Goal: Information Seeking & Learning: Check status

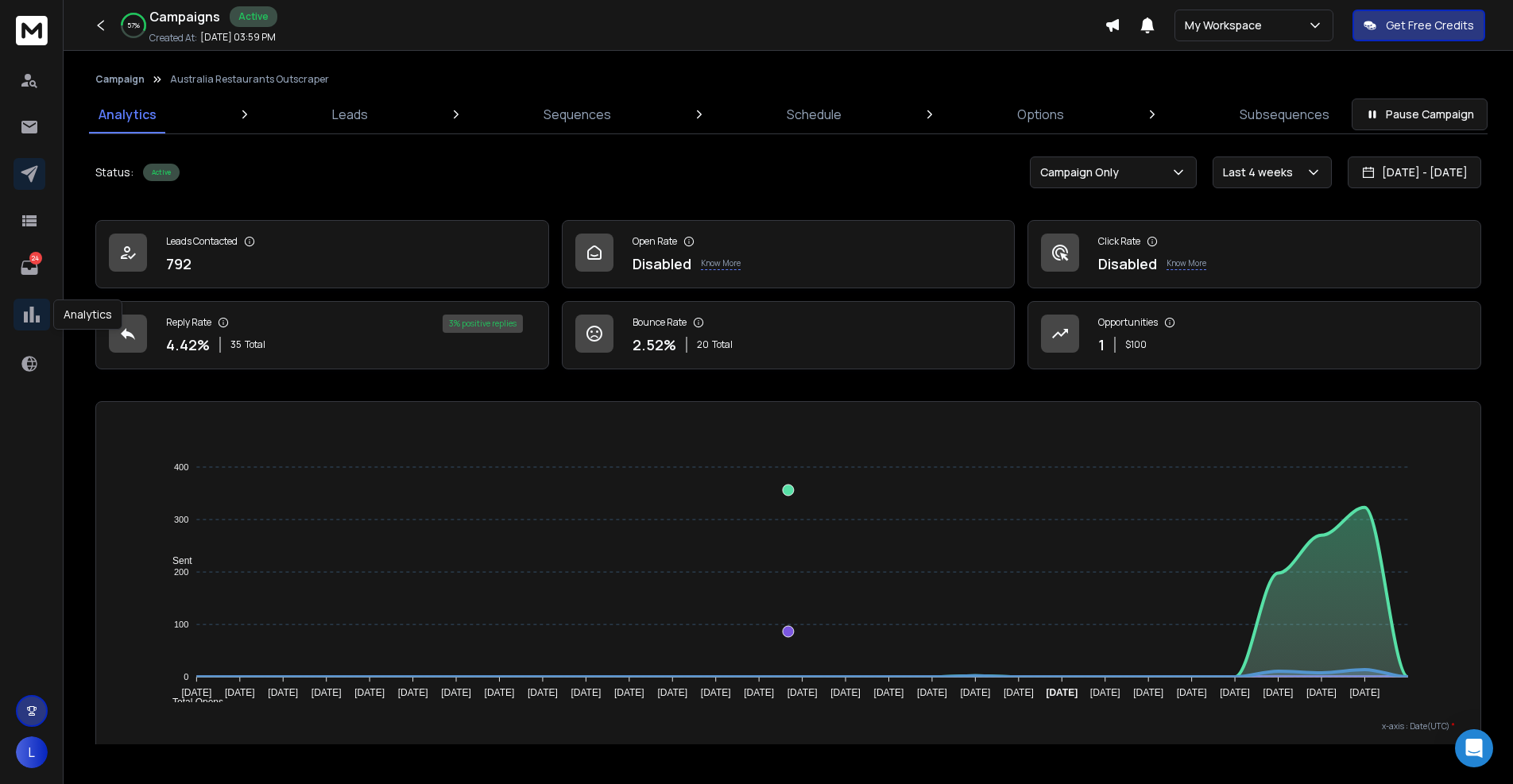
click at [35, 310] on icon at bounding box center [31, 314] width 24 height 24
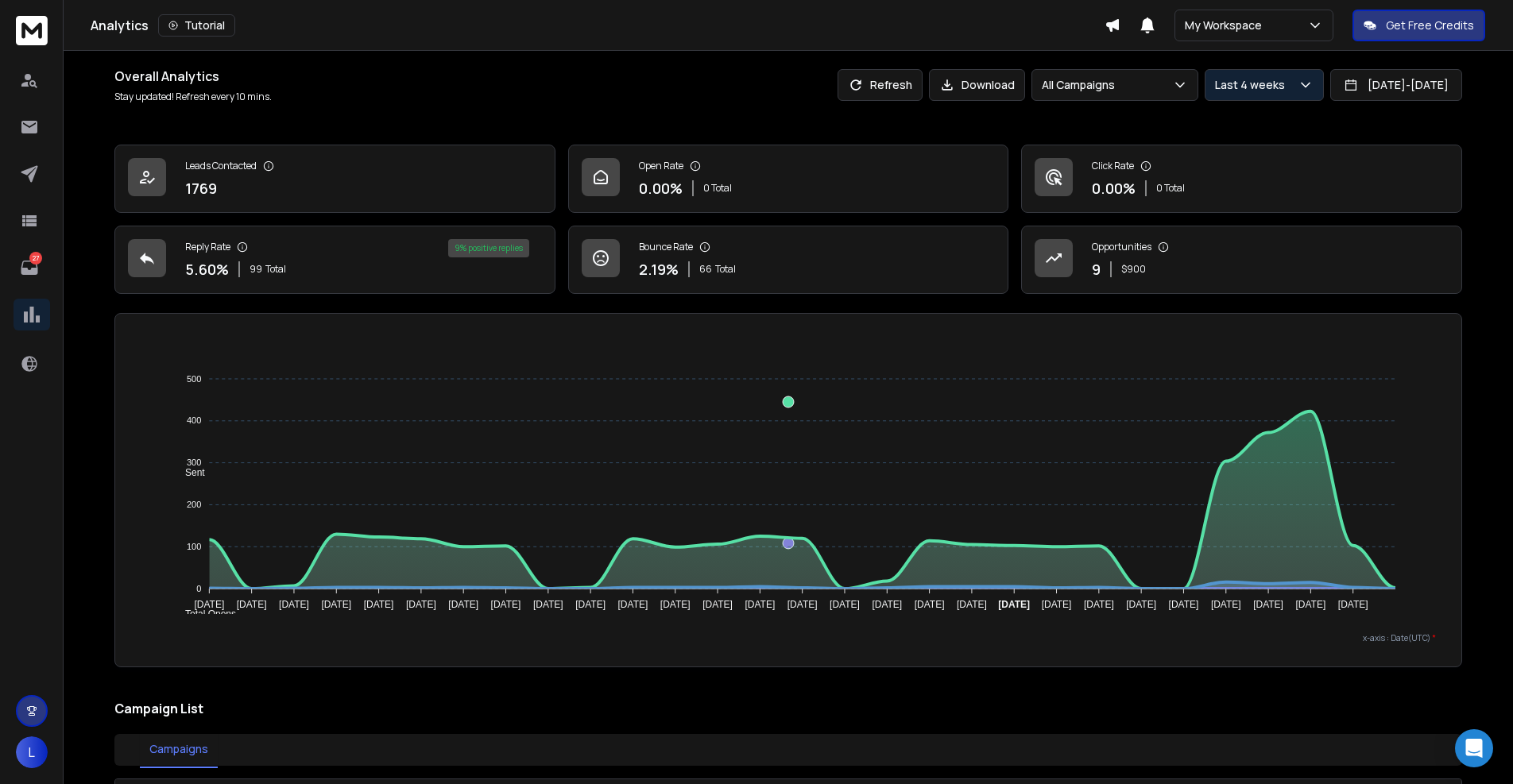
click at [1218, 99] on button "Last 4 weeks" at bounding box center [1265, 85] width 119 height 32
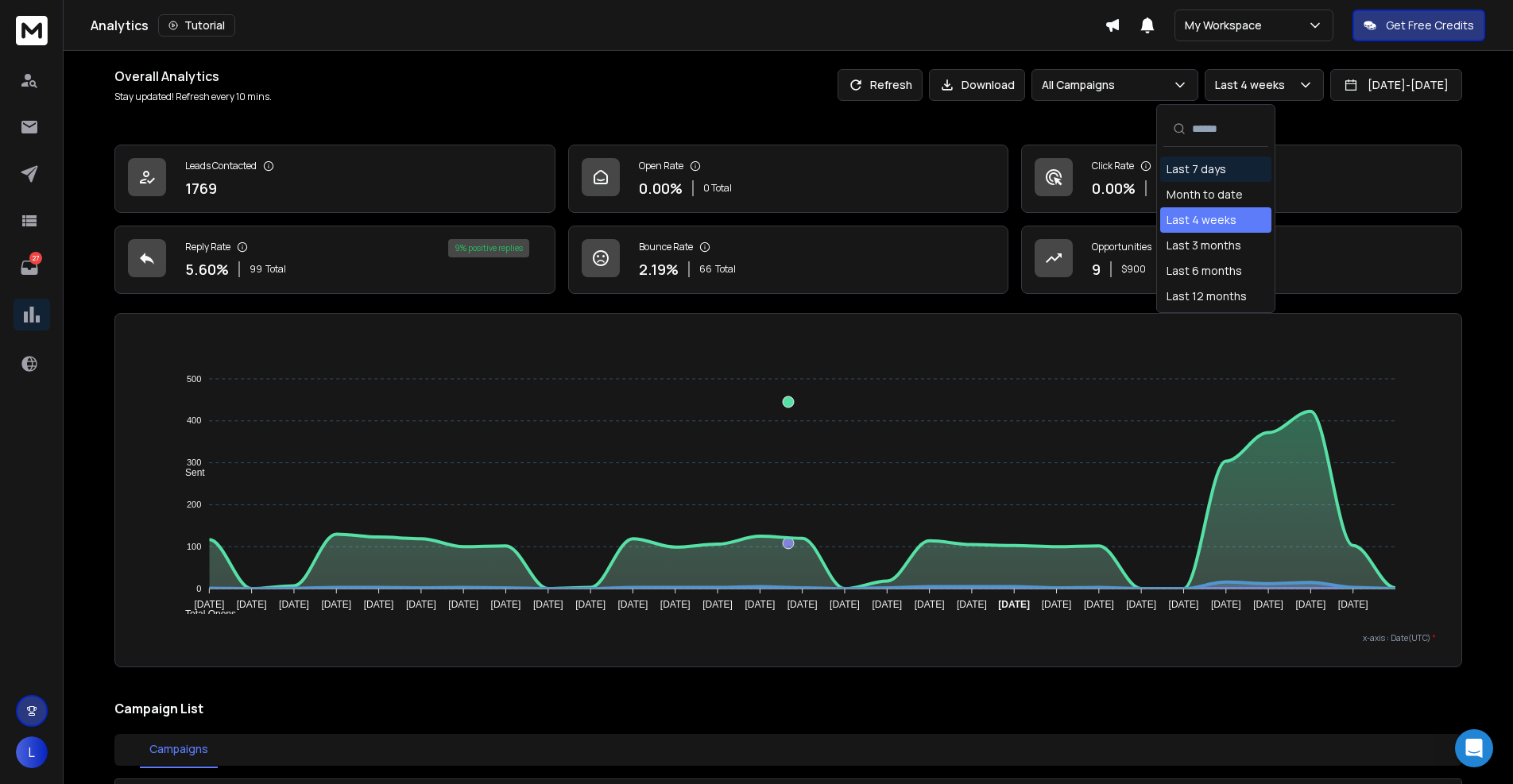
click at [1202, 164] on div "Last 7 days" at bounding box center [1196, 169] width 60 height 16
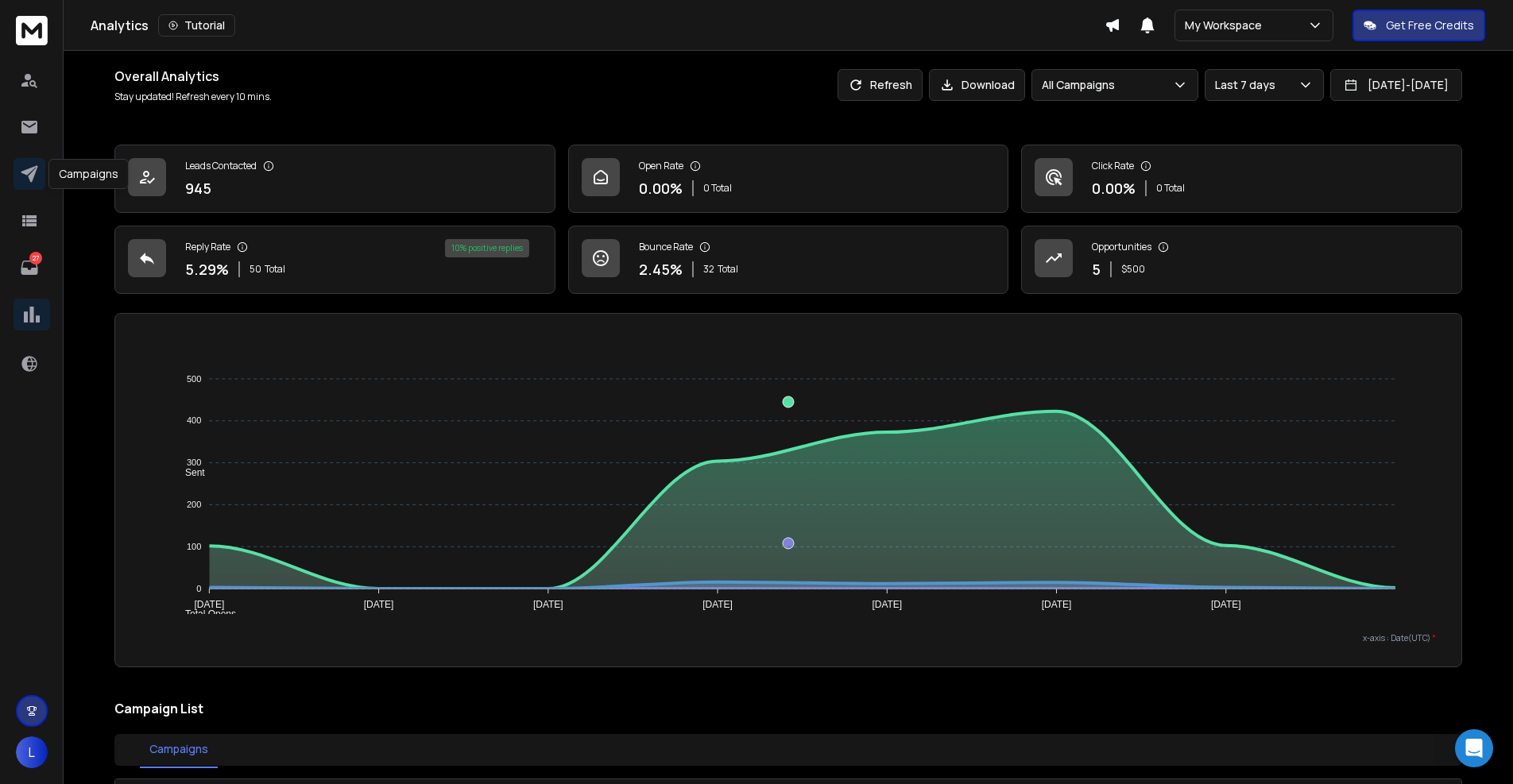
click at [36, 178] on icon at bounding box center [29, 174] width 19 height 19
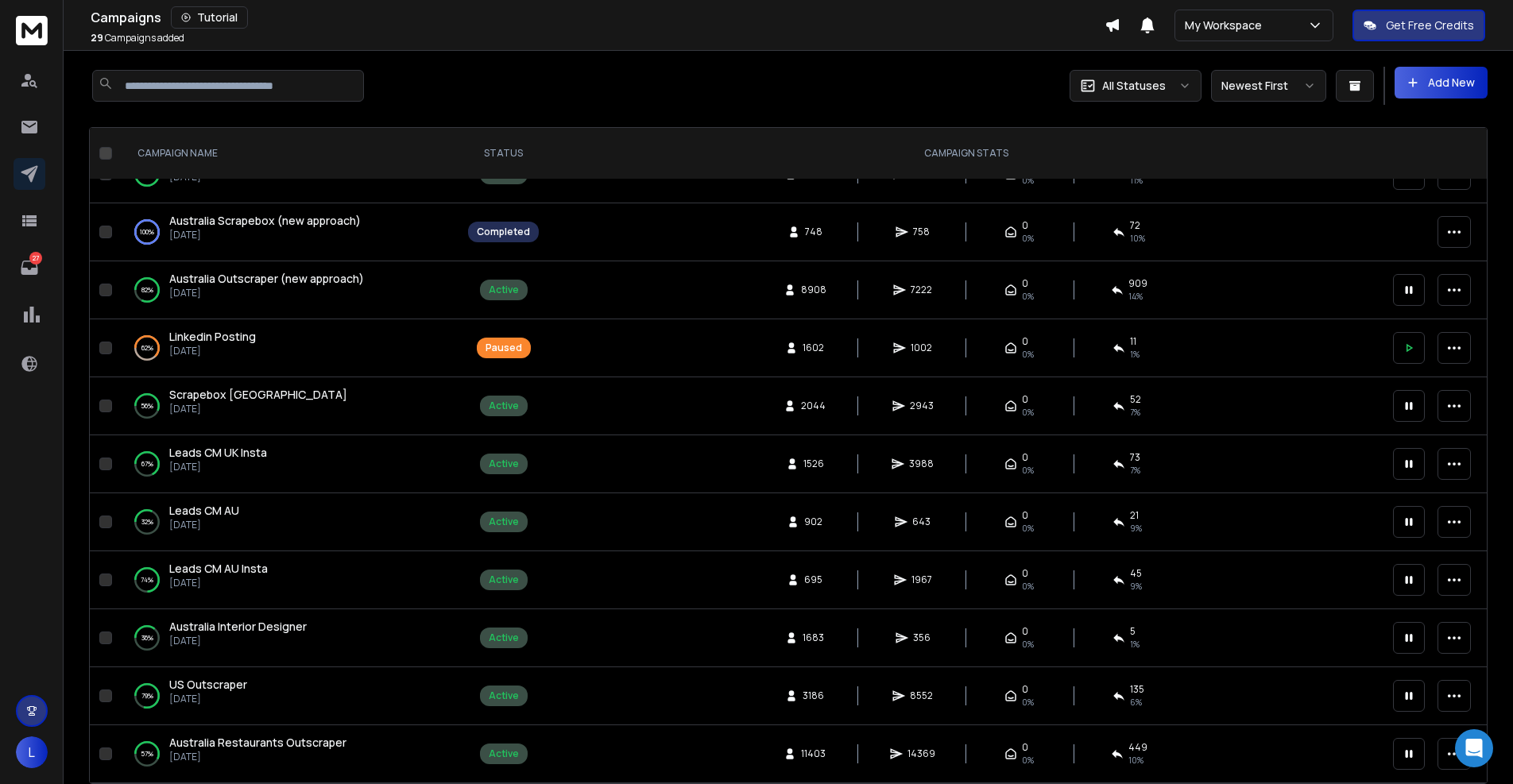
scroll to position [410, 0]
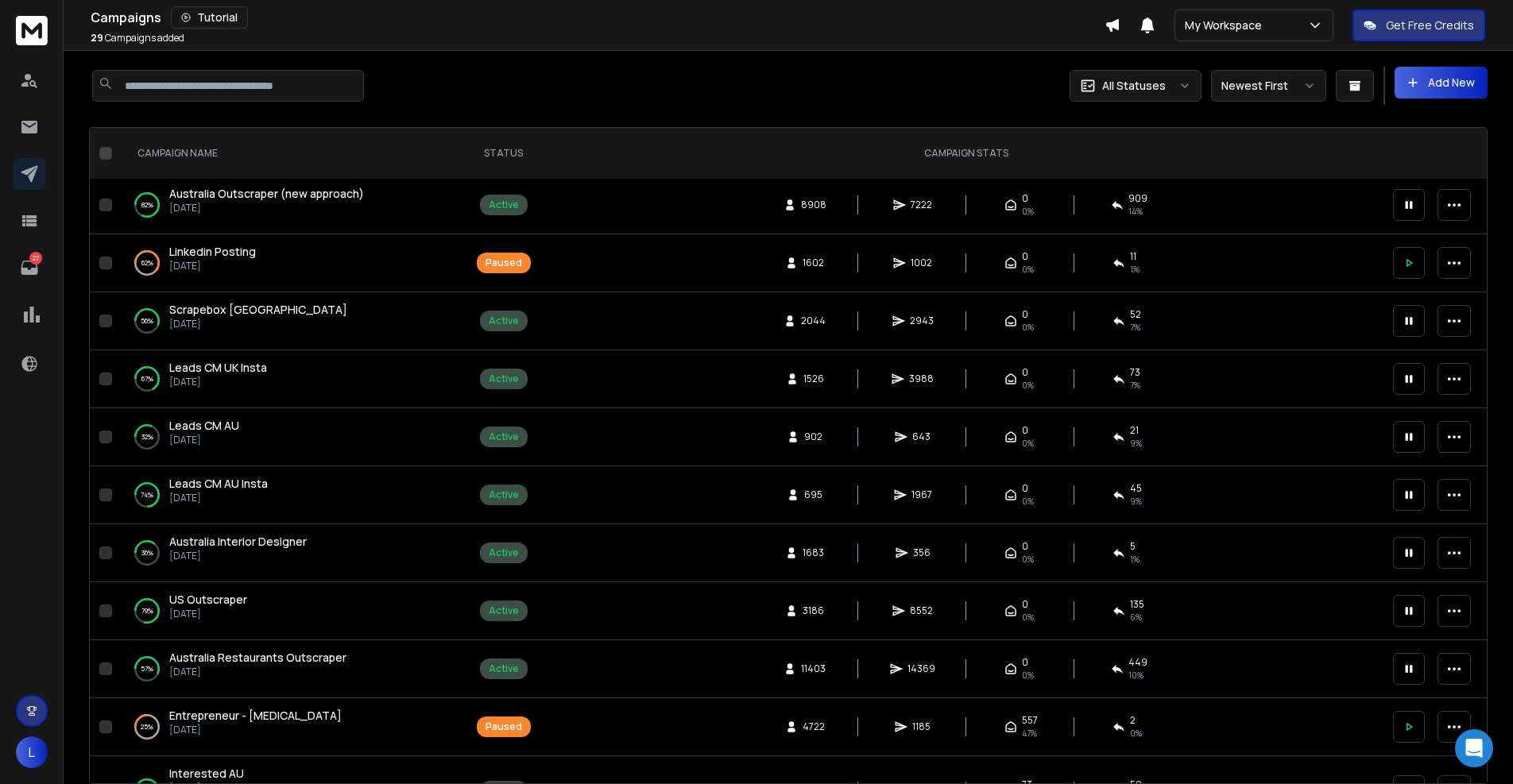
click at [314, 660] on span "Australia Restaurants Outscraper" at bounding box center [258, 658] width 177 height 15
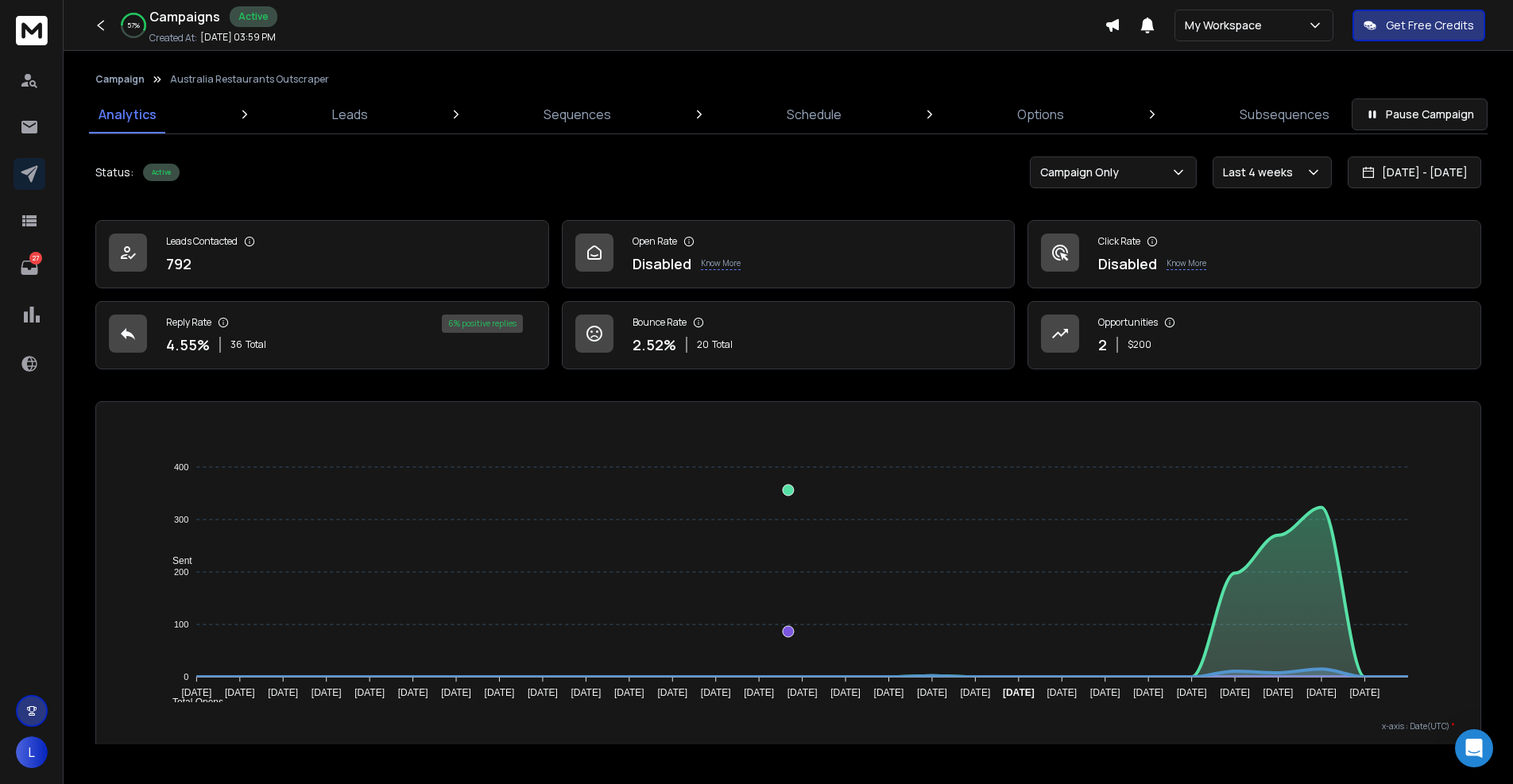
click at [772, 406] on div "Sent Total Opens Unique Opens Links Clicked Total Replies 400 400 300 300 200 2…" at bounding box center [789, 578] width 1386 height 355
click at [613, 116] on link "Sequences" at bounding box center [576, 115] width 86 height 38
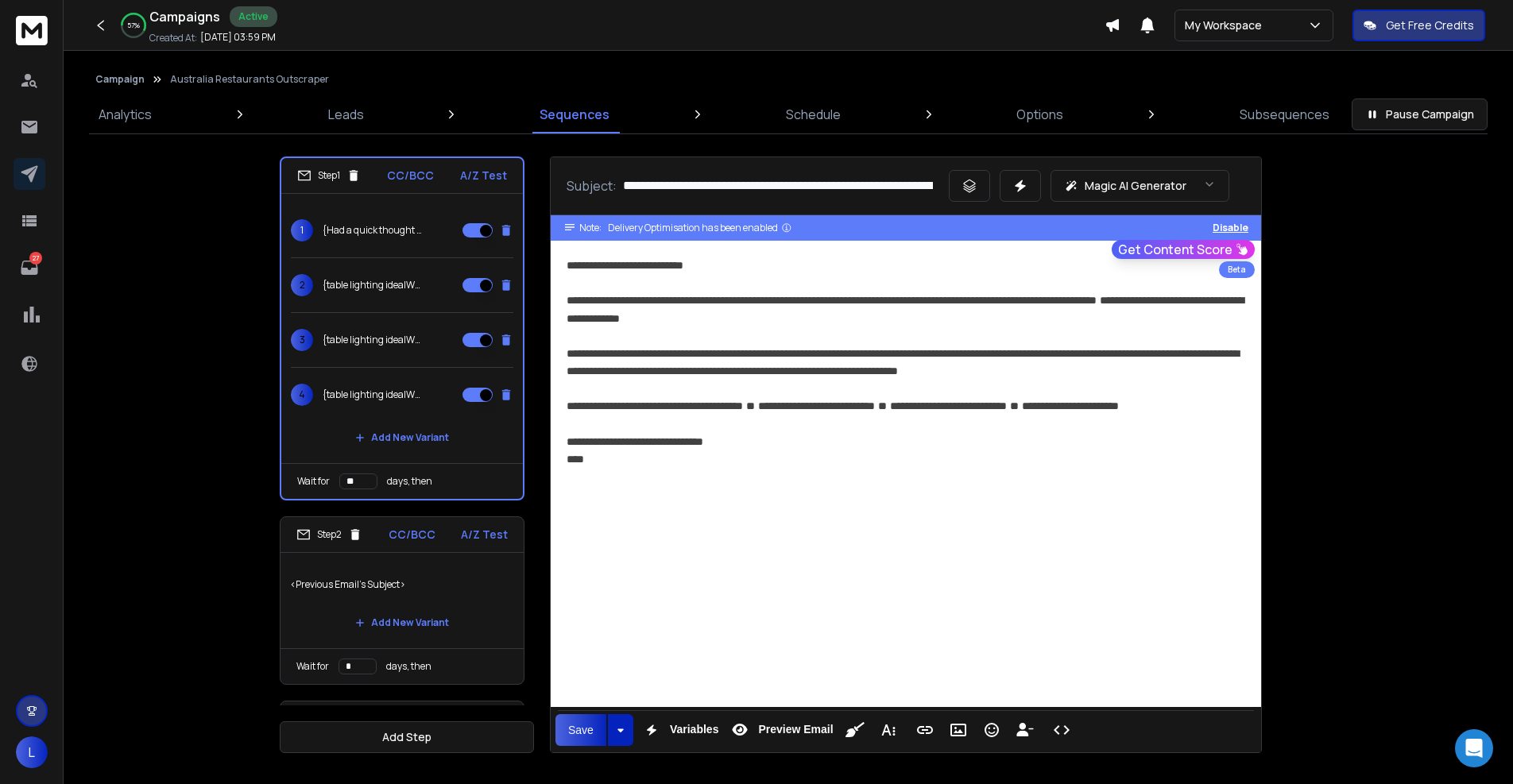
click at [399, 392] on p "{table lighting idea|What others are using|Lighting thought for {{companyName}}…" at bounding box center [373, 394] width 101 height 12
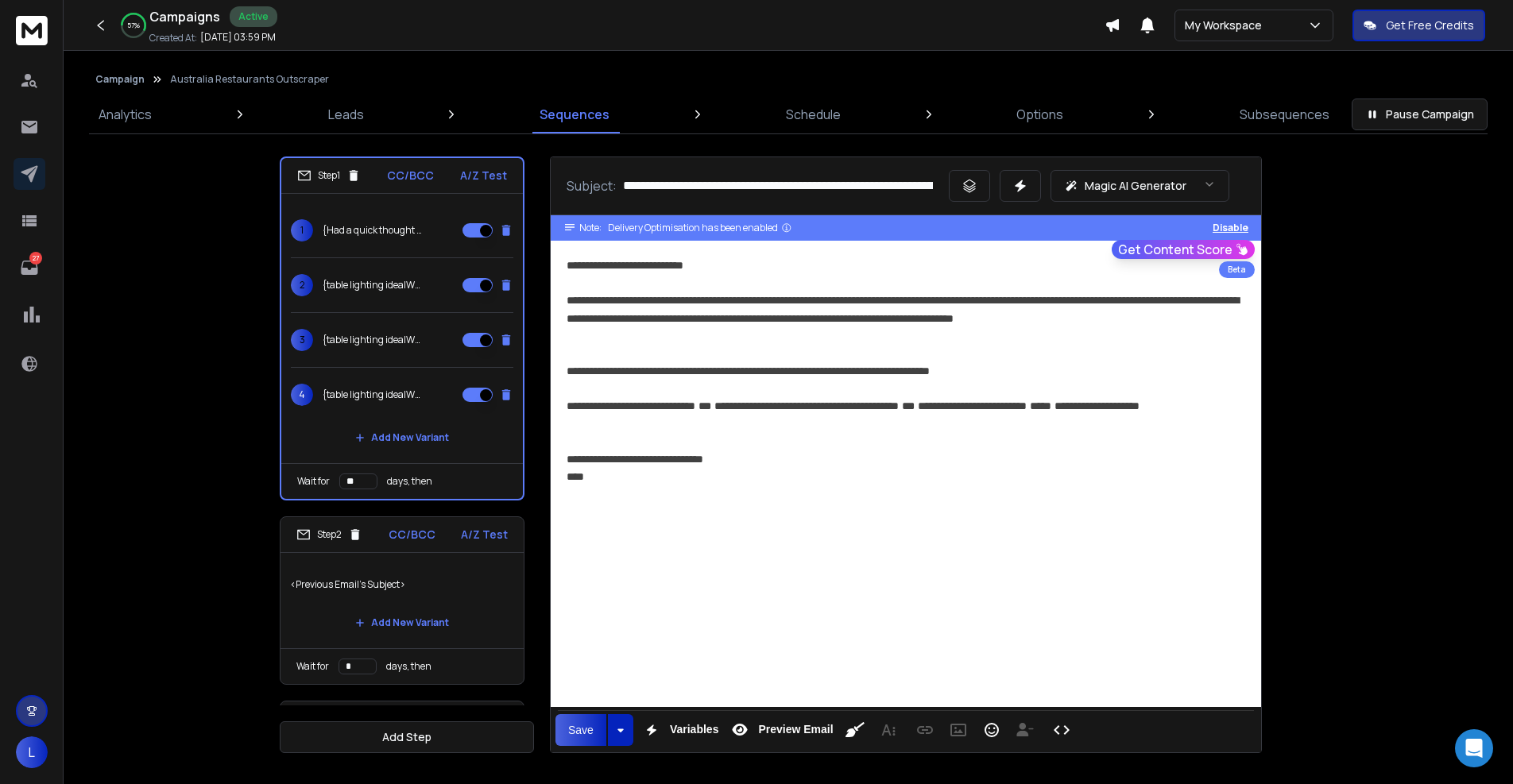
click at [400, 342] on p "{table lighting idea|What others are using|Lighting thought for {{companyName}}…" at bounding box center [373, 339] width 101 height 12
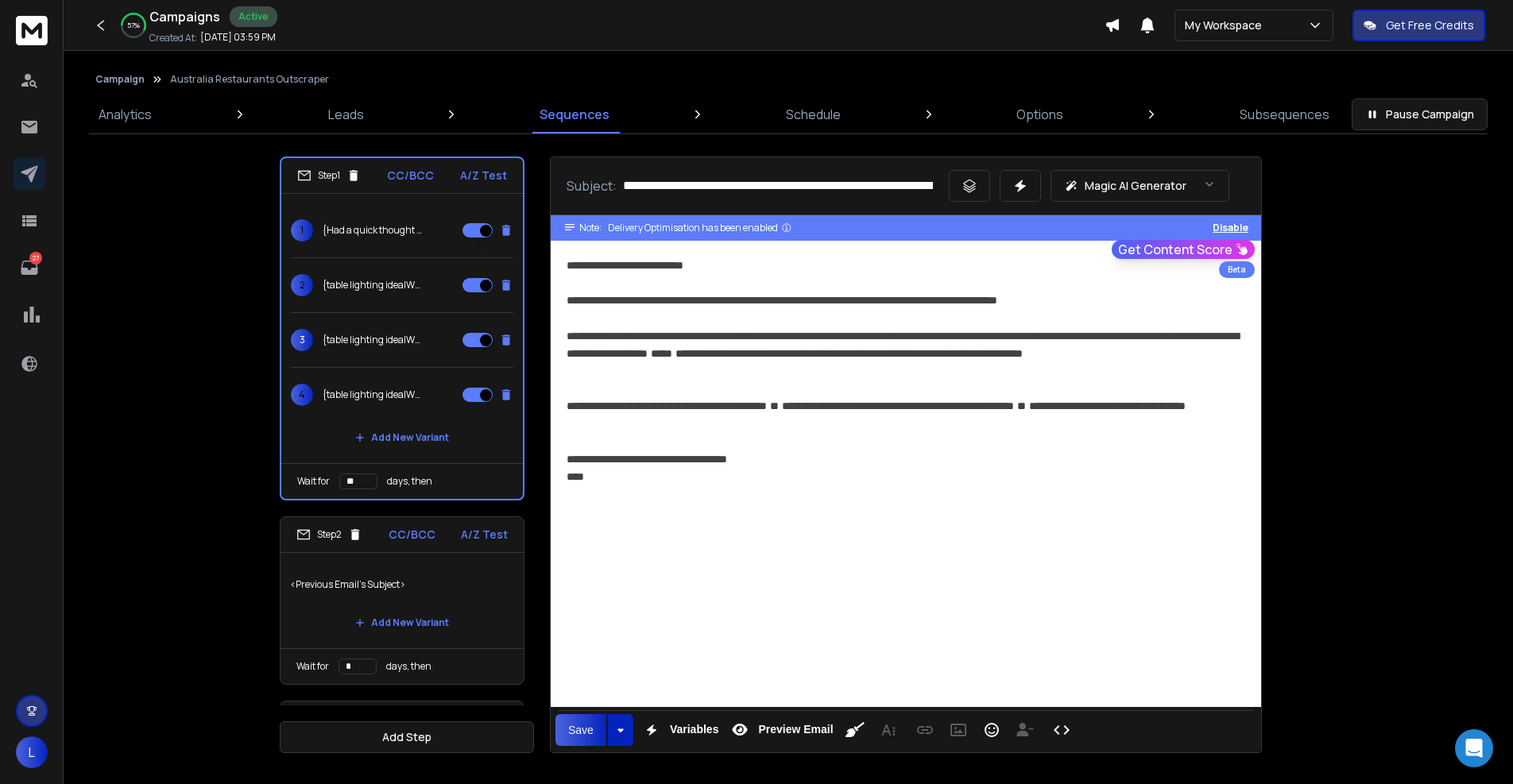
click at [392, 293] on div "2 {table lighting idea|What others are using|Lighting thought for {{companyName…" at bounding box center [357, 284] width 134 height 22
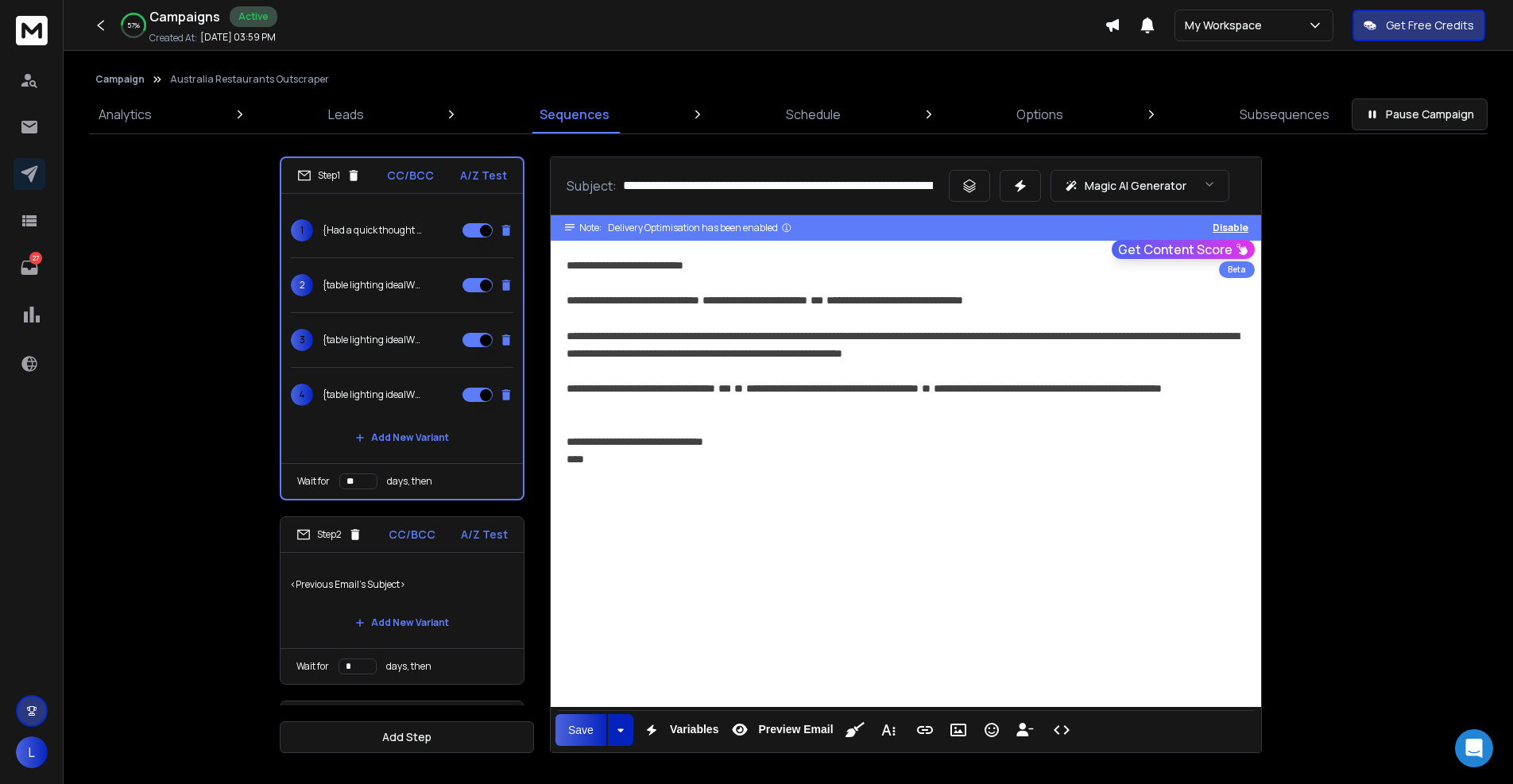
click at [386, 220] on div "1 {Had a quick thought for you|Can I ask you something?|Wondering about your ta…" at bounding box center [357, 229] width 134 height 22
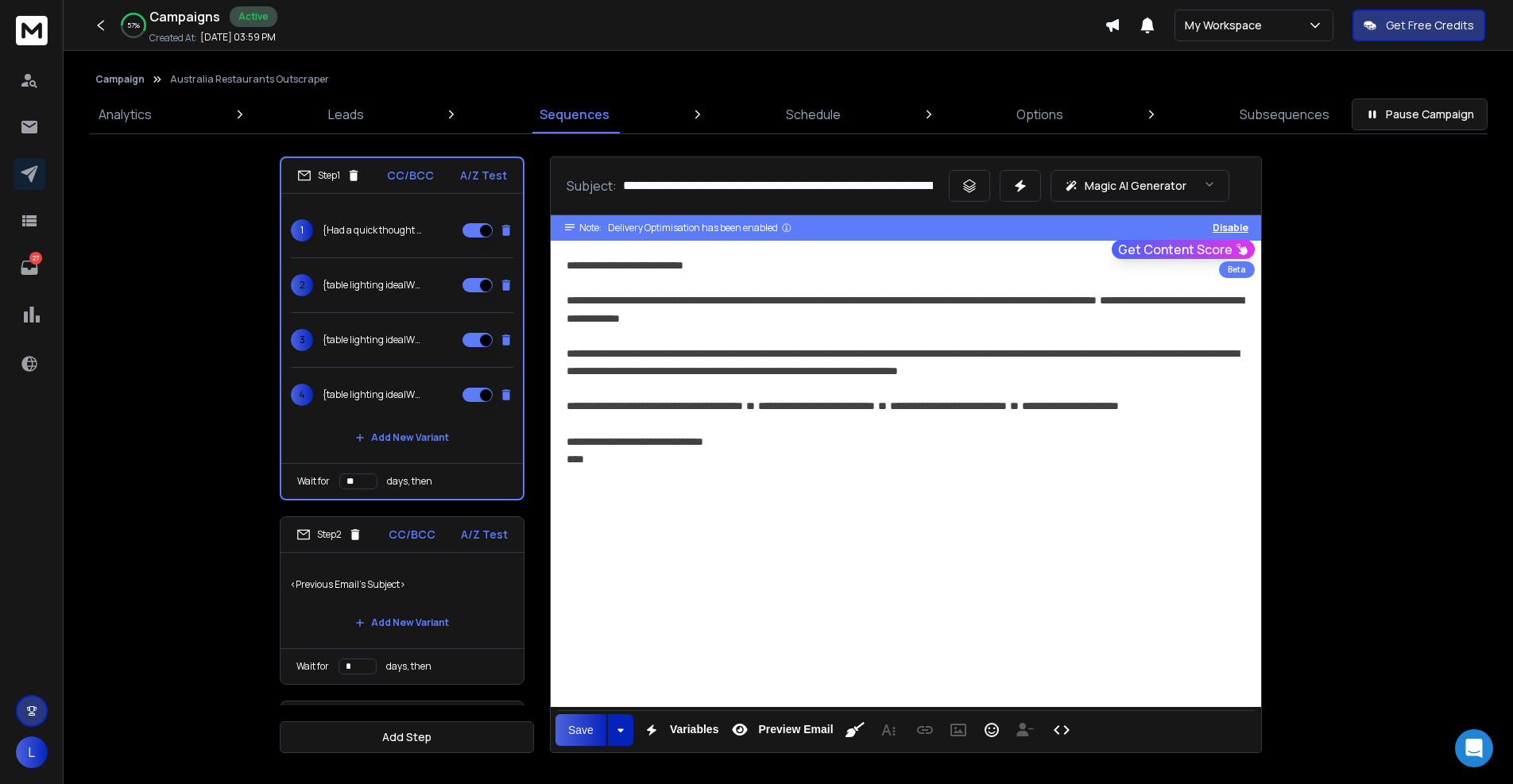
click at [399, 283] on p "{table lighting idea|What others are using|Lighting thought for {{companyName}}…" at bounding box center [373, 284] width 101 height 12
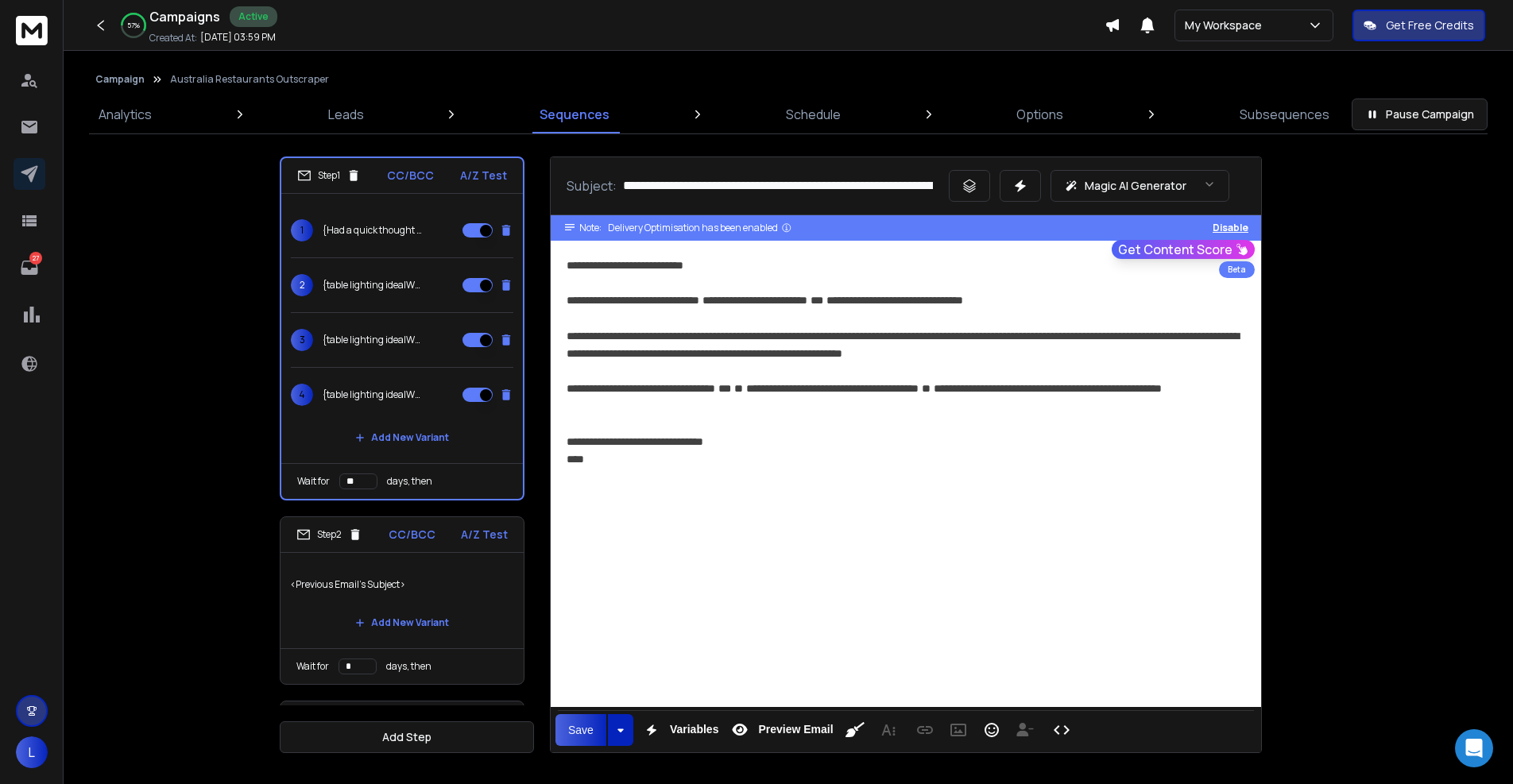
click at [385, 330] on div "3 {table lighting idea|What others are using|Lighting thought for {{companyName…" at bounding box center [357, 339] width 134 height 22
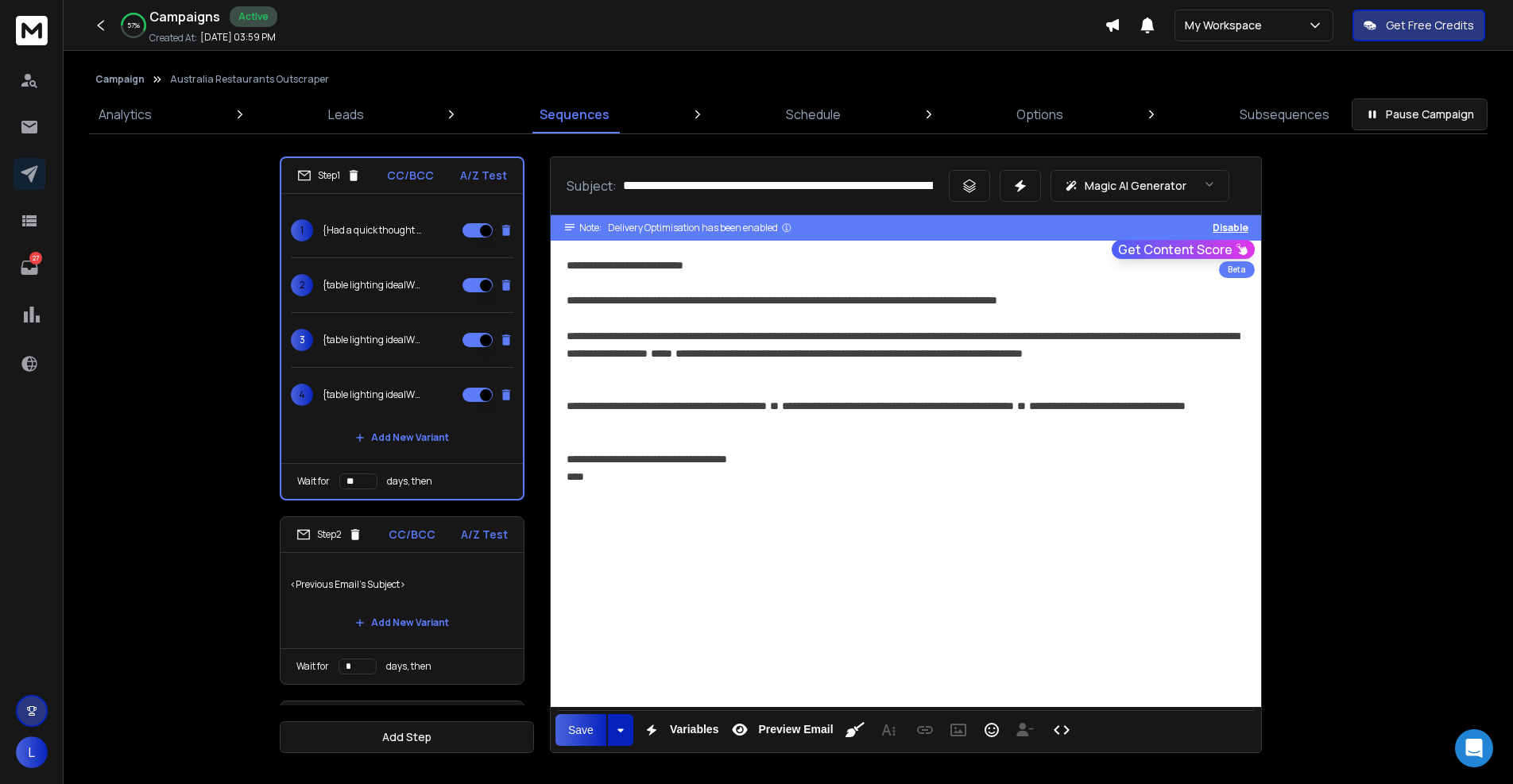
click at [392, 389] on p "{table lighting idea|What others are using|Lighting thought for {{companyName}}…" at bounding box center [373, 394] width 101 height 12
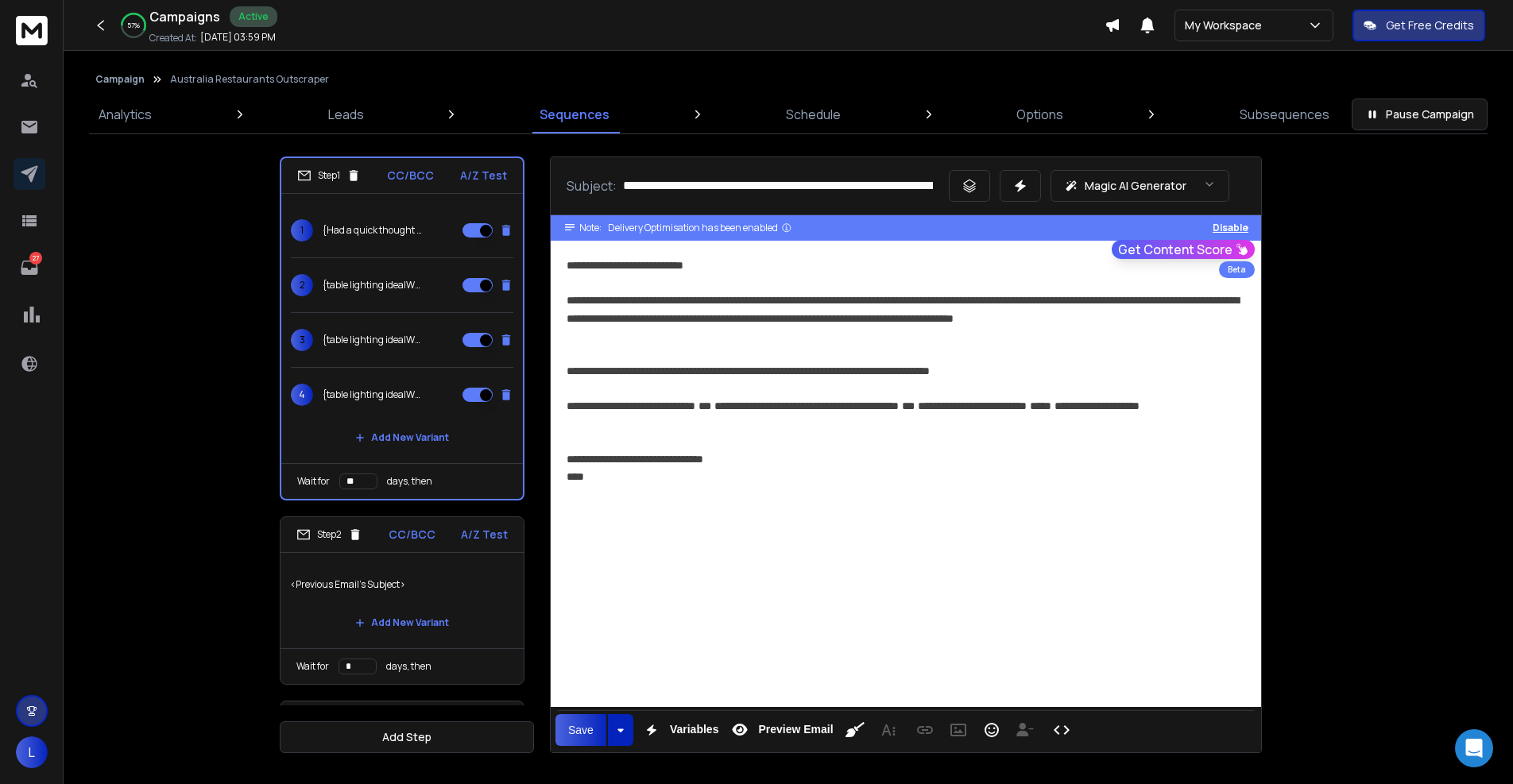
click at [469, 177] on p "A/Z Test" at bounding box center [483, 175] width 46 height 16
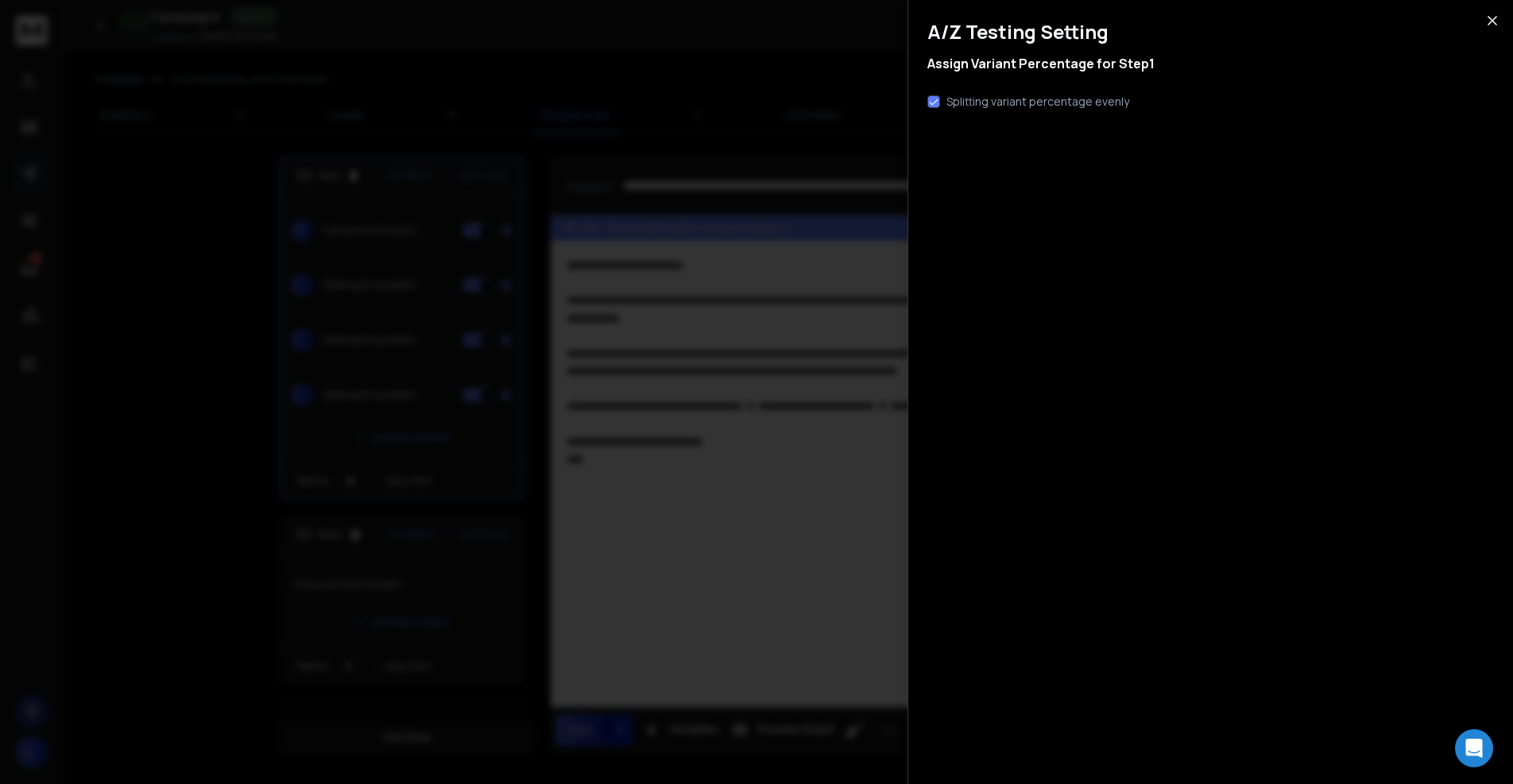
click at [1487, 22] on icon "button" at bounding box center [1492, 20] width 16 height 16
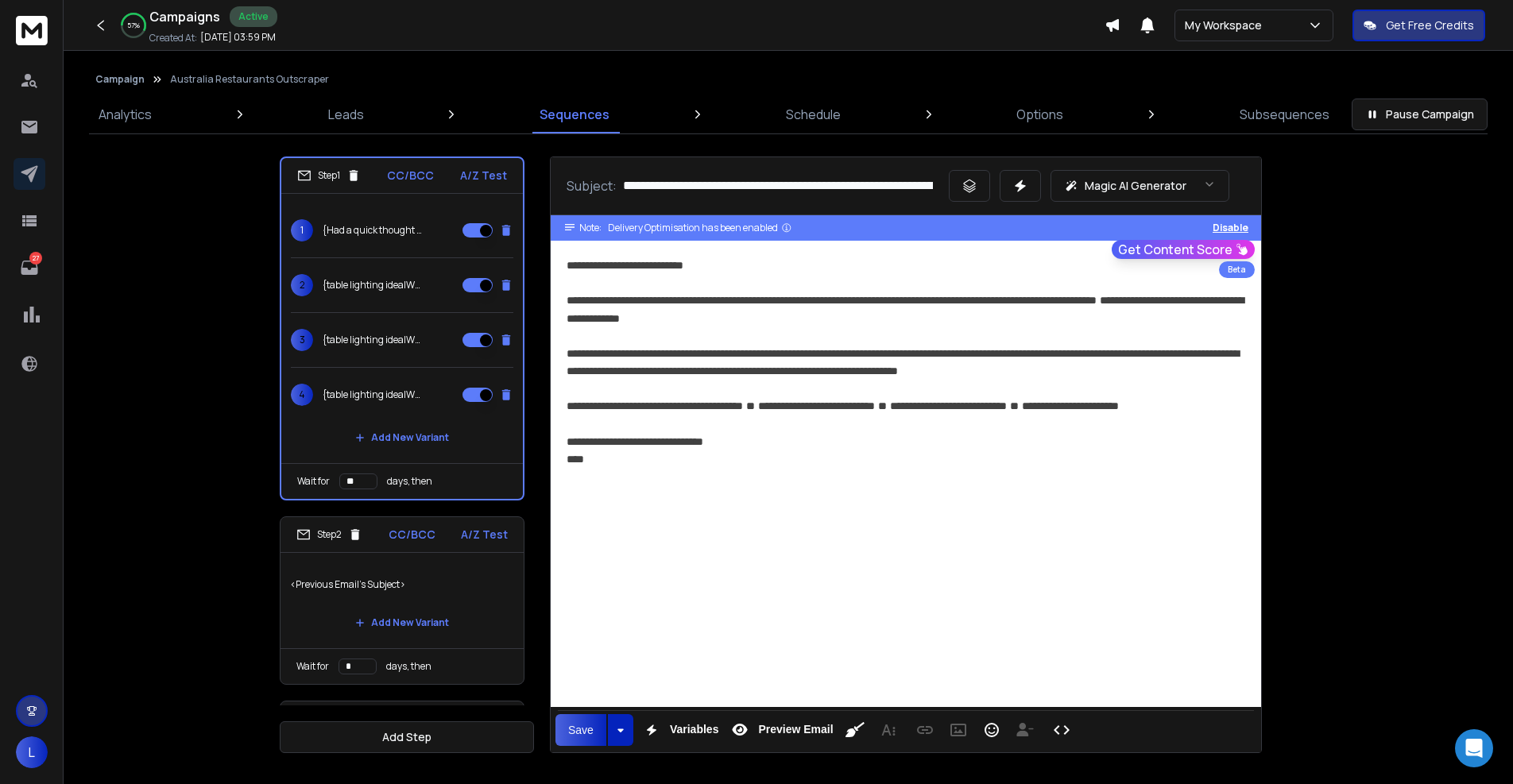
click at [396, 386] on div "4 {table lighting idea|What others are using|Lighting thought for {{companyName…" at bounding box center [357, 394] width 134 height 22
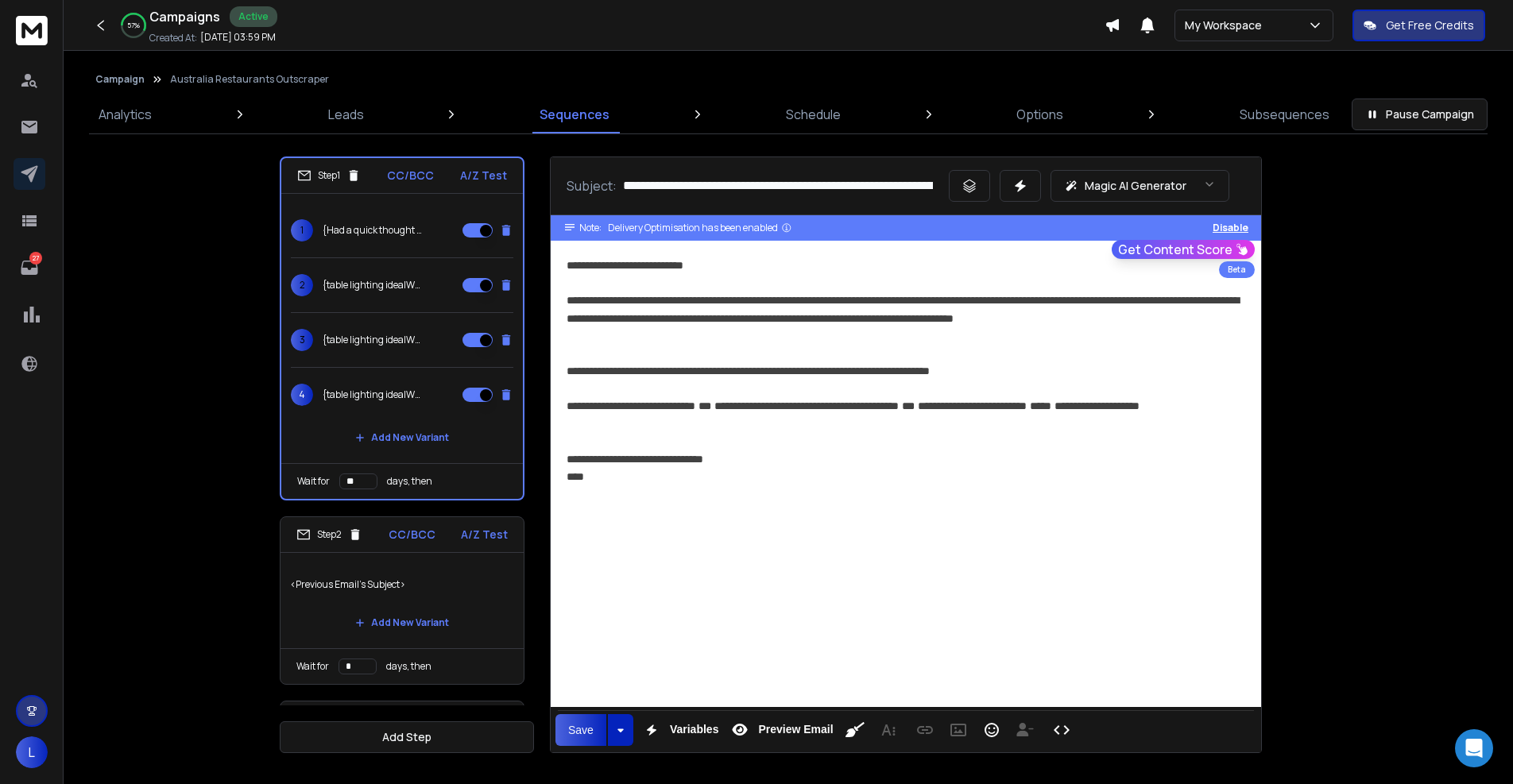
click at [390, 356] on div "3 {table lighting idea|What others are using|Lighting thought for {{companyName…" at bounding box center [402, 340] width 223 height 55
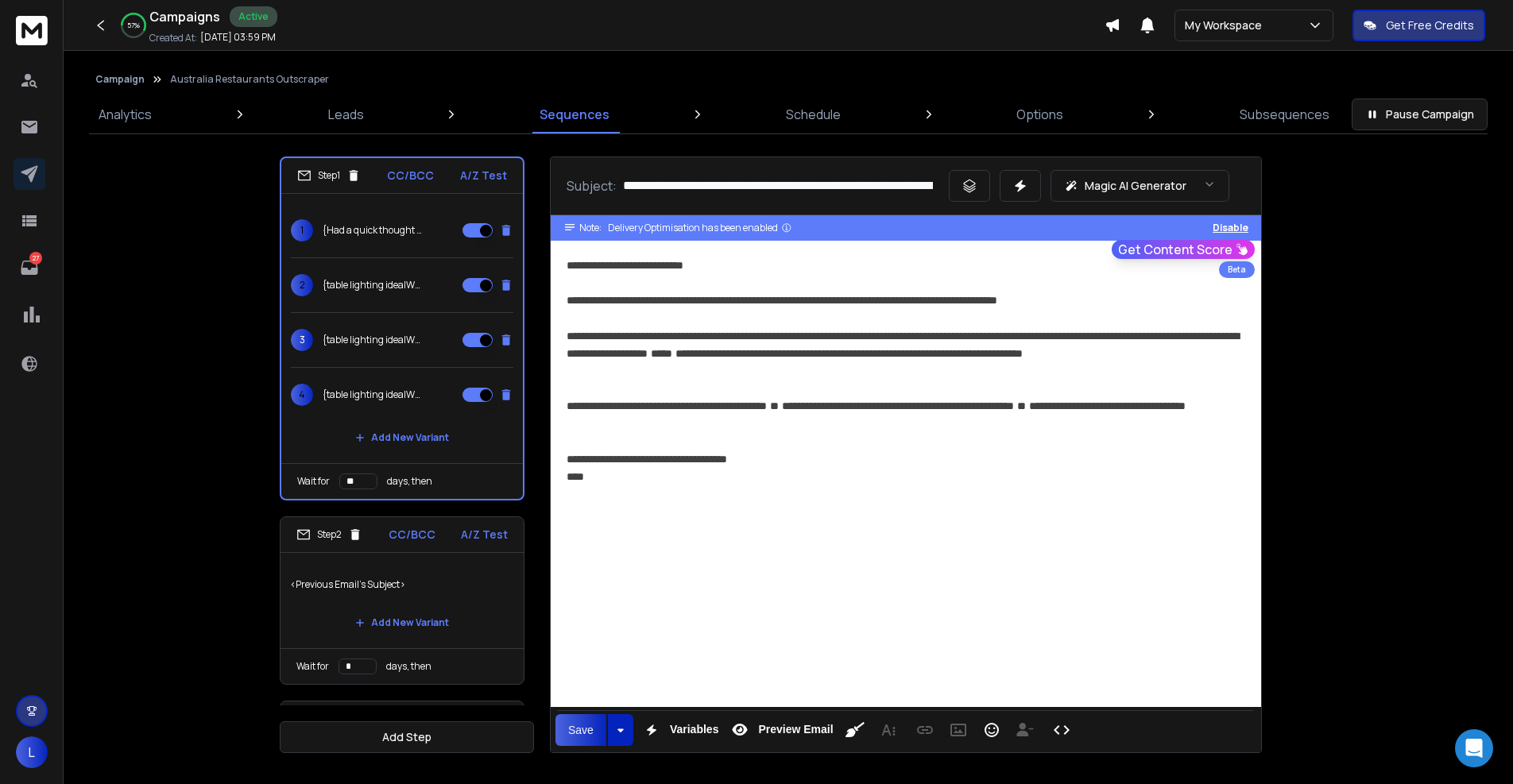
click at [372, 329] on div "3 {table lighting idea|What others are using|Lighting thought for {{companyName…" at bounding box center [357, 339] width 134 height 22
click at [366, 272] on div "2 {table lighting idea|What others are using|Lighting thought for {{companyName…" at bounding box center [402, 285] width 223 height 55
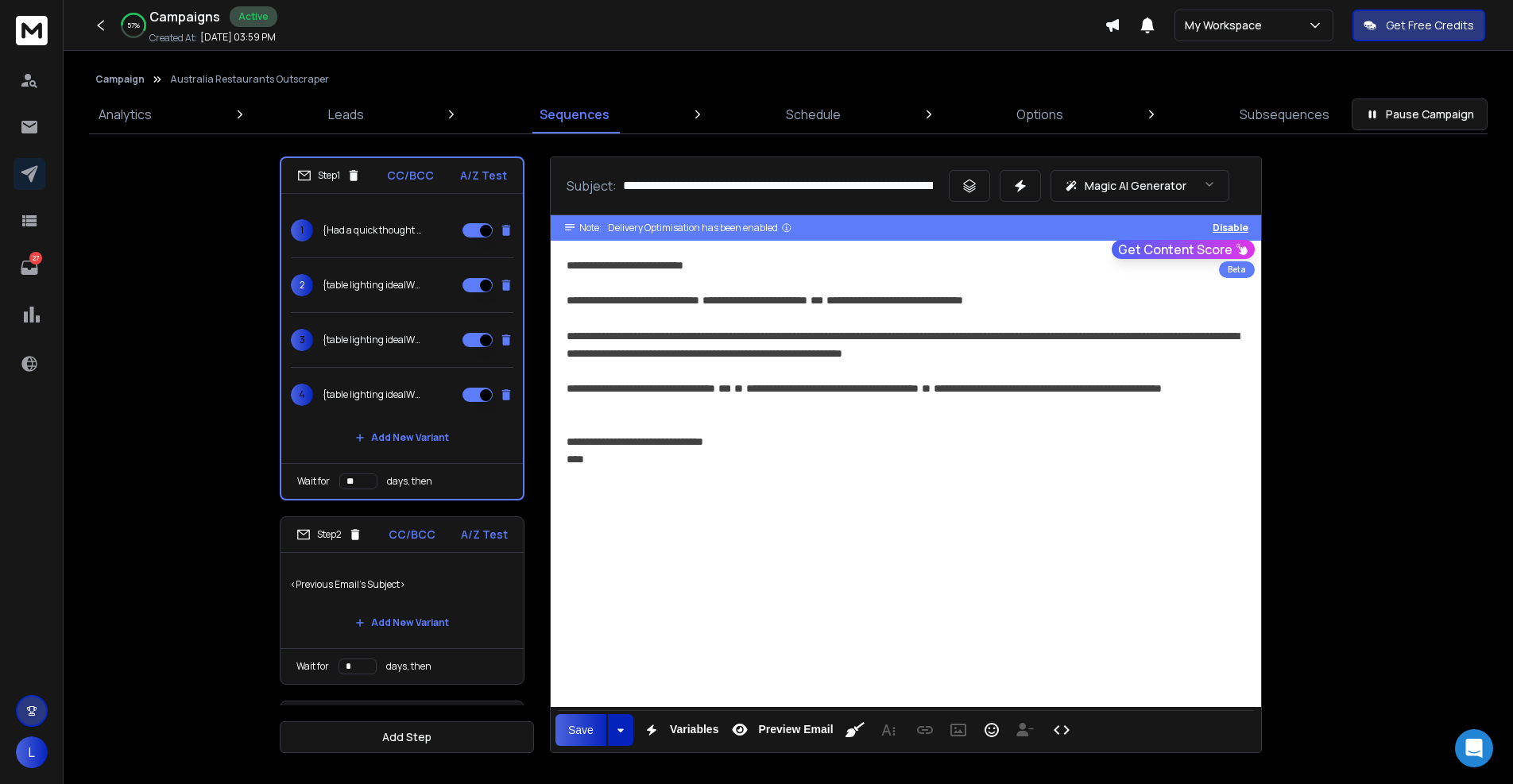
click at [351, 232] on p "{Had a quick thought for you|Can I ask you something?|Wondering about your tabl…" at bounding box center [373, 229] width 101 height 12
type input "**********"
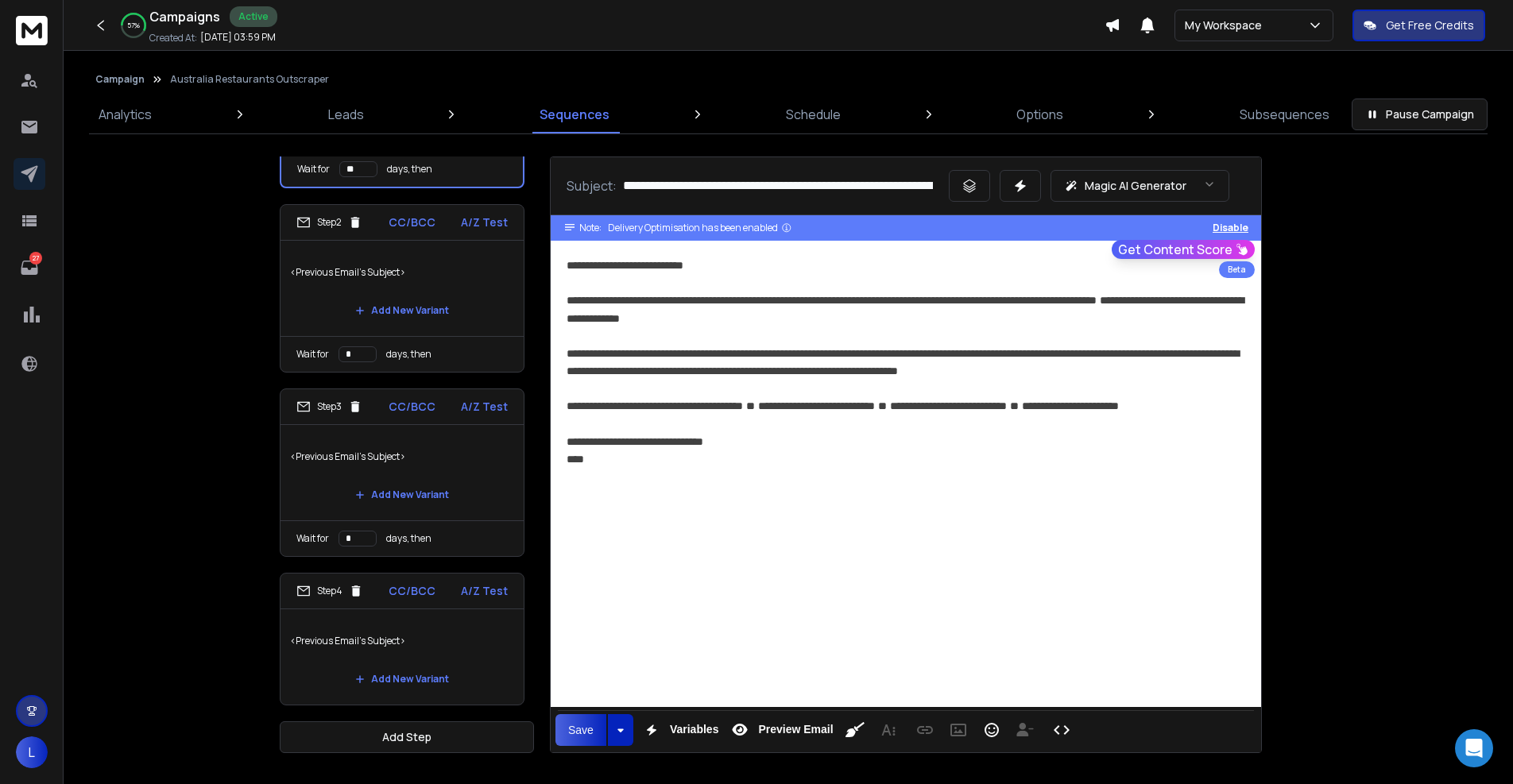
scroll to position [4, 0]
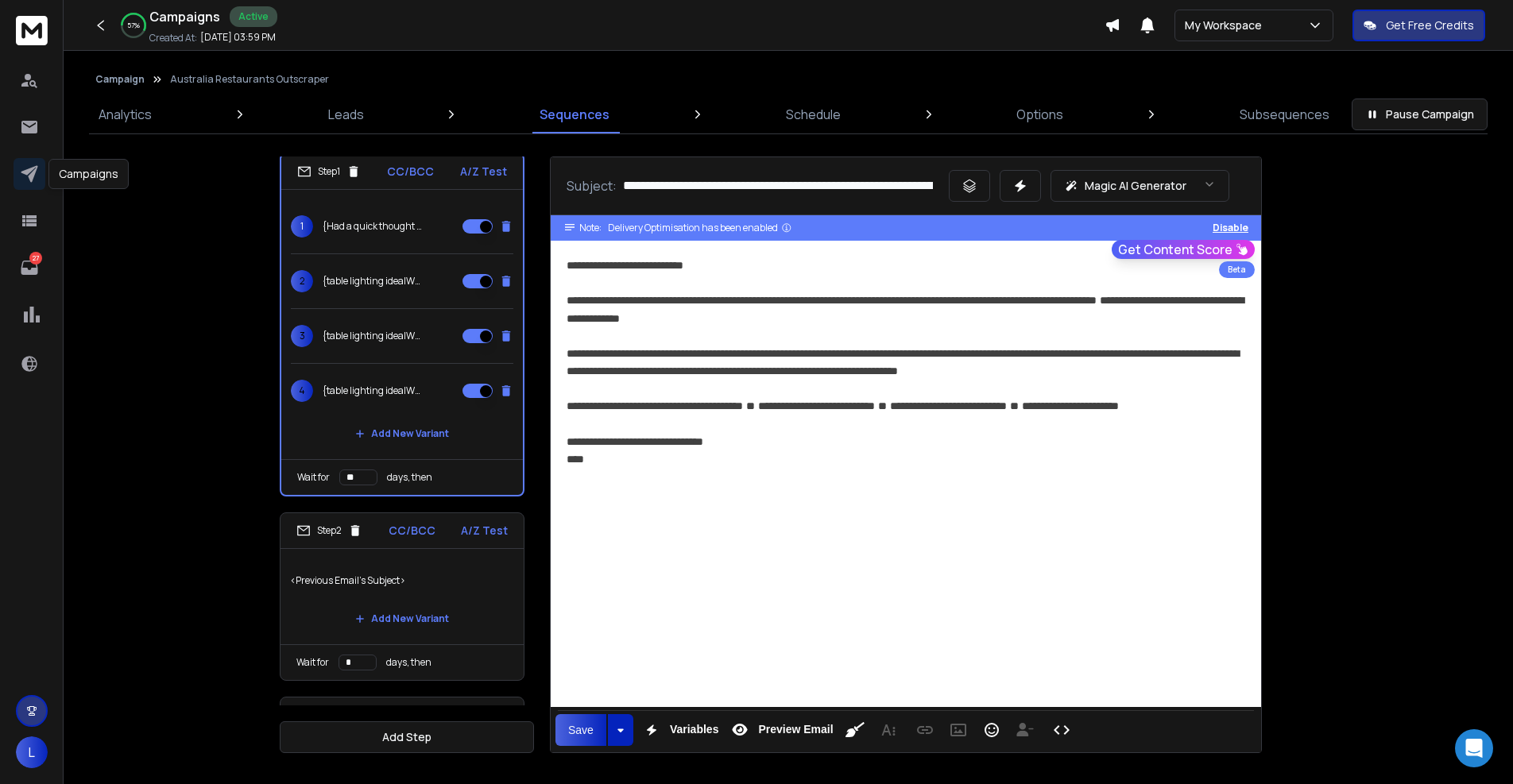
click at [34, 181] on icon at bounding box center [29, 174] width 19 height 19
